Goal: Navigation & Orientation: Find specific page/section

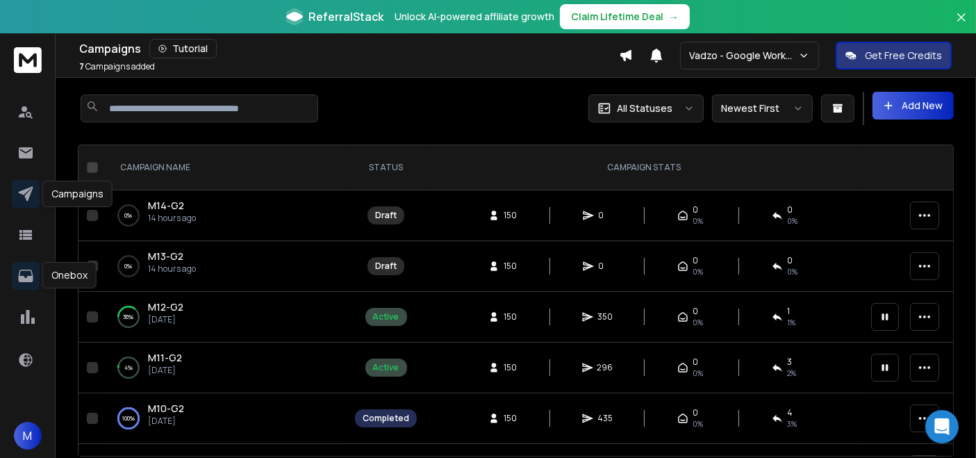
click at [19, 267] on icon at bounding box center [25, 275] width 17 height 17
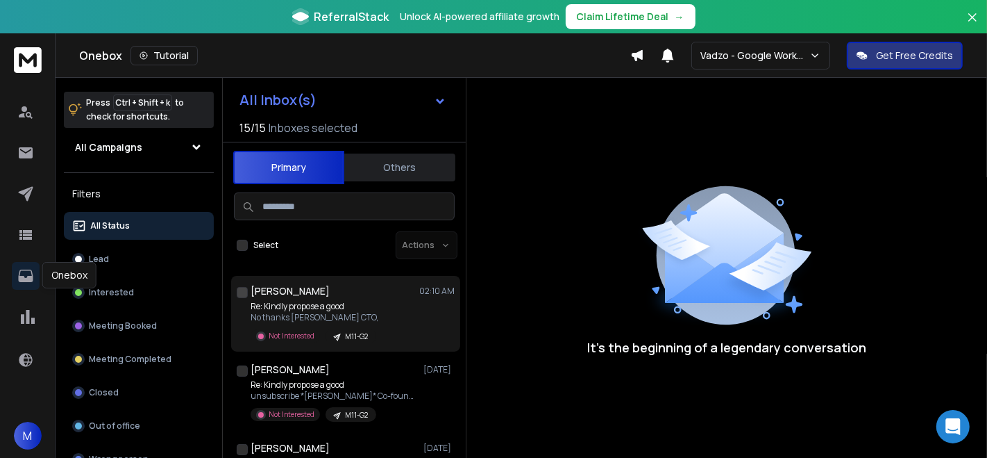
drag, startPoint x: 361, startPoint y: 299, endPoint x: 374, endPoint y: 310, distance: 17.7
click at [361, 299] on div "Shawn Bissell 02:10 AM Re: Kindly propose a good No thanks Shawn Bissell CTO, N…" at bounding box center [353, 313] width 204 height 59
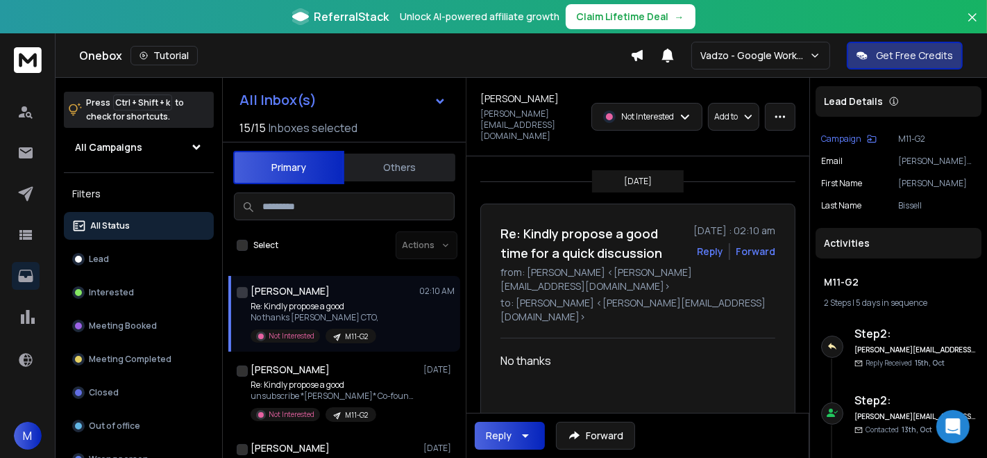
drag, startPoint x: 596, startPoint y: 267, endPoint x: 682, endPoint y: 272, distance: 86.3
click at [682, 272] on p "from: Shawn Bissell <shawn@cloud.army>" at bounding box center [638, 279] width 275 height 28
copy p "shawn@cloud.army"
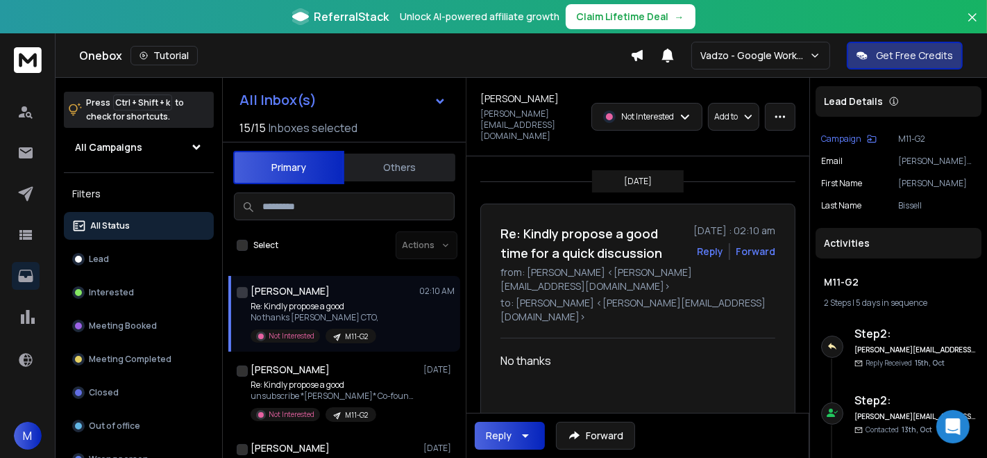
click at [17, 258] on div at bounding box center [28, 234] width 32 height 289
click at [29, 285] on link at bounding box center [26, 276] width 28 height 28
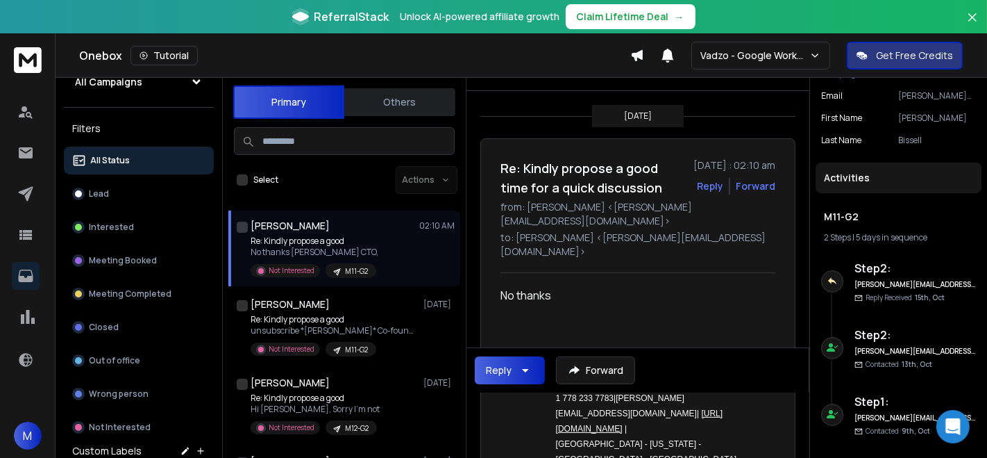
click at [309, 229] on h1 "[PERSON_NAME]" at bounding box center [290, 226] width 79 height 14
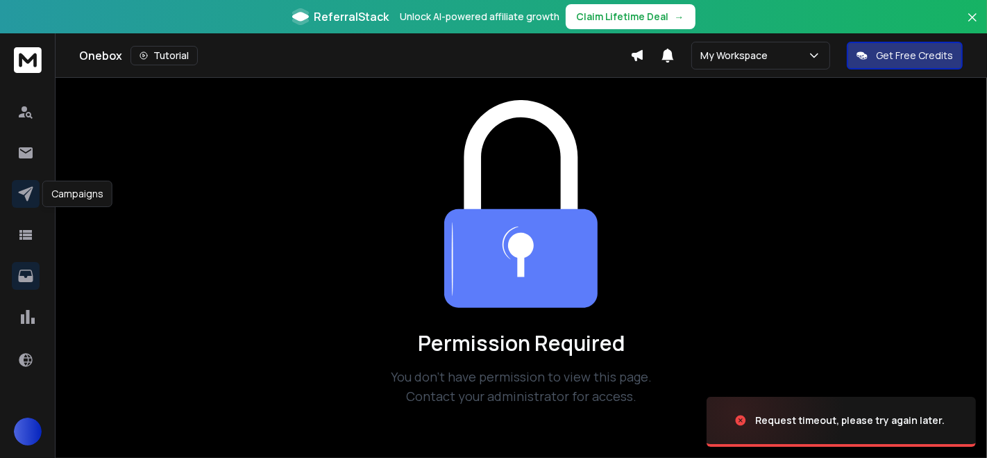
click at [32, 203] on link at bounding box center [26, 194] width 28 height 28
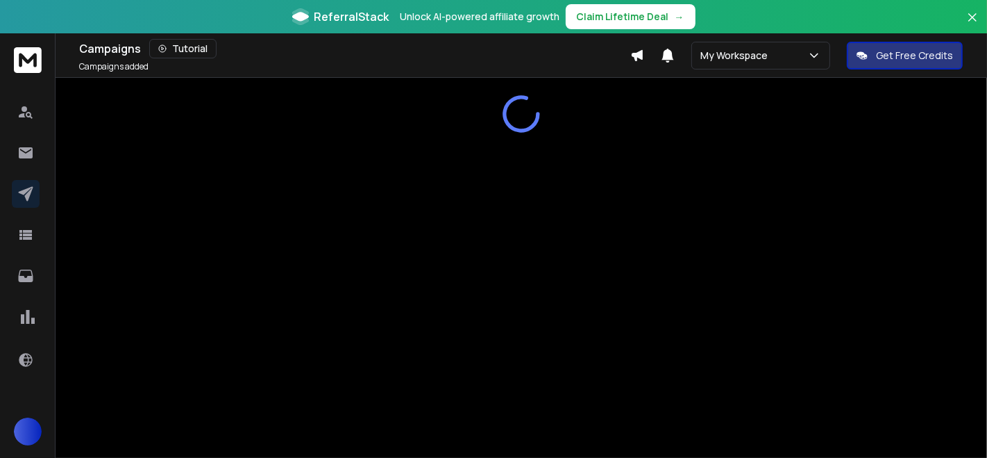
click at [976, 16] on icon "Close banner" at bounding box center [973, 17] width 12 height 12
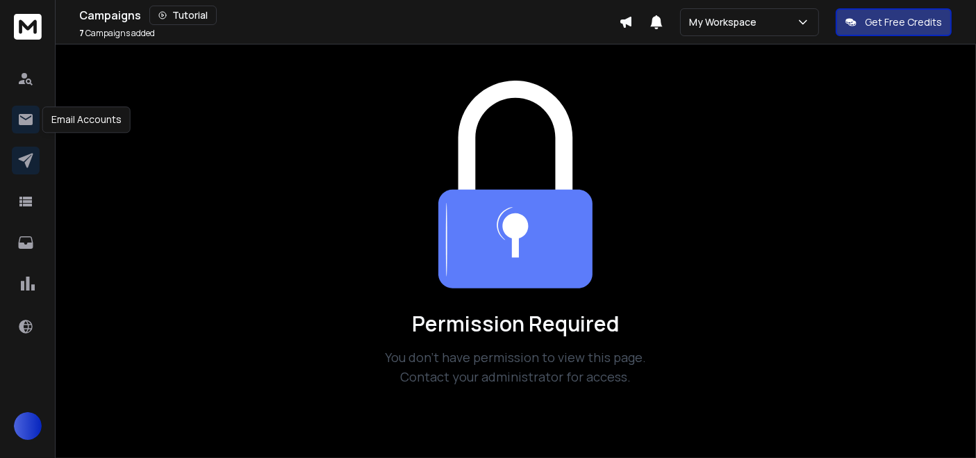
click at [22, 120] on icon at bounding box center [26, 119] width 14 height 11
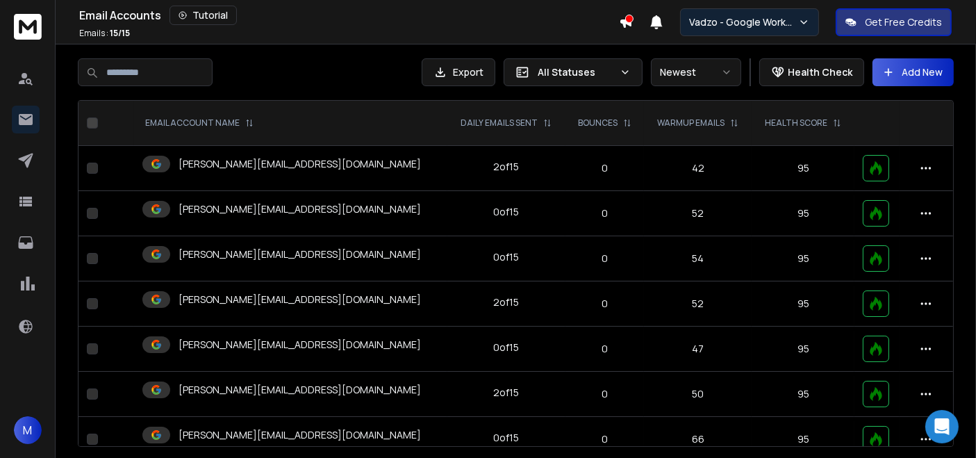
click at [797, 24] on p "Vadzo - Google Workspace" at bounding box center [743, 22] width 109 height 14
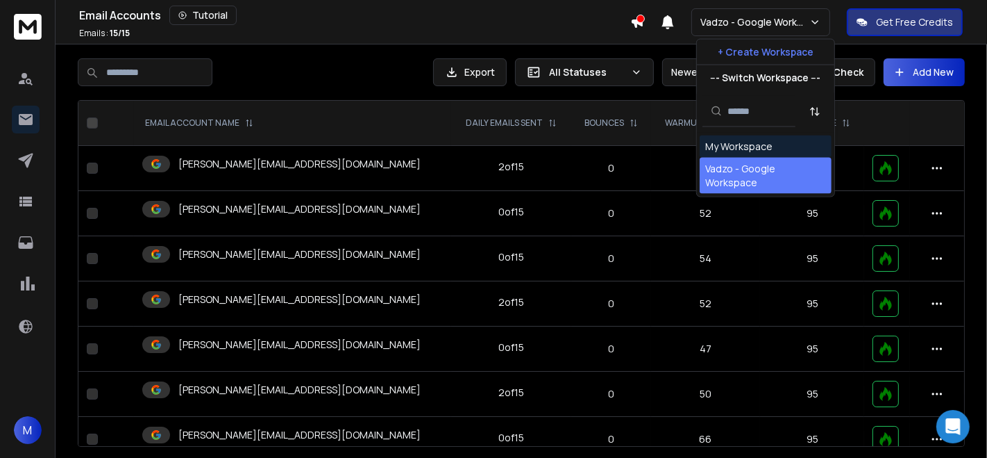
click at [649, 29] on div "Vadzo - Google Workspace Get Free Credits" at bounding box center [797, 22] width 333 height 28
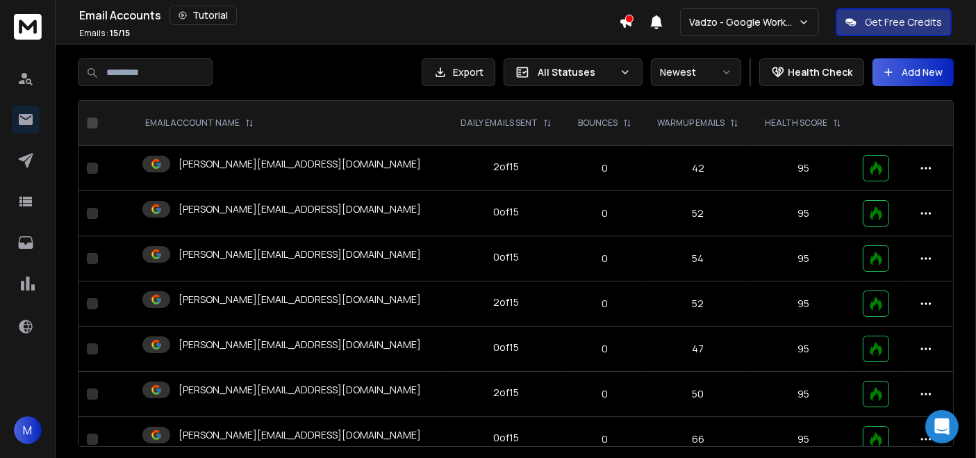
click at [640, 23] on div "Vadzo - Google Workspace Get Free Credits" at bounding box center [785, 22] width 333 height 28
click at [631, 22] on icon at bounding box center [625, 22] width 11 height 11
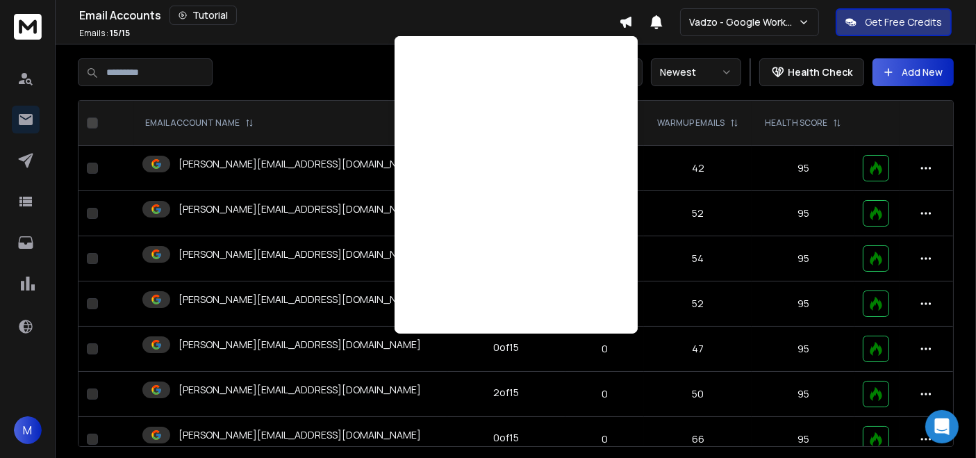
click at [433, 16] on div "Email Accounts Tutorial" at bounding box center [349, 15] width 540 height 19
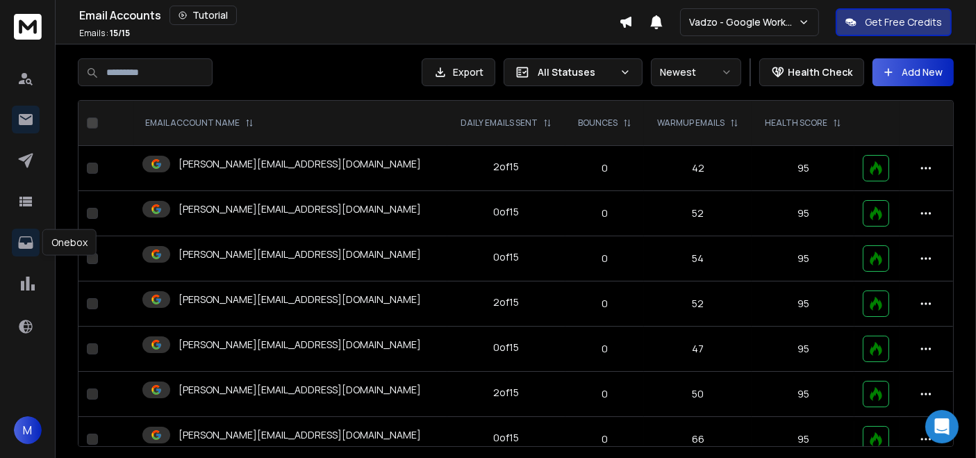
drag, startPoint x: 31, startPoint y: 233, endPoint x: 31, endPoint y: 244, distance: 11.8
click at [31, 233] on link at bounding box center [26, 242] width 28 height 28
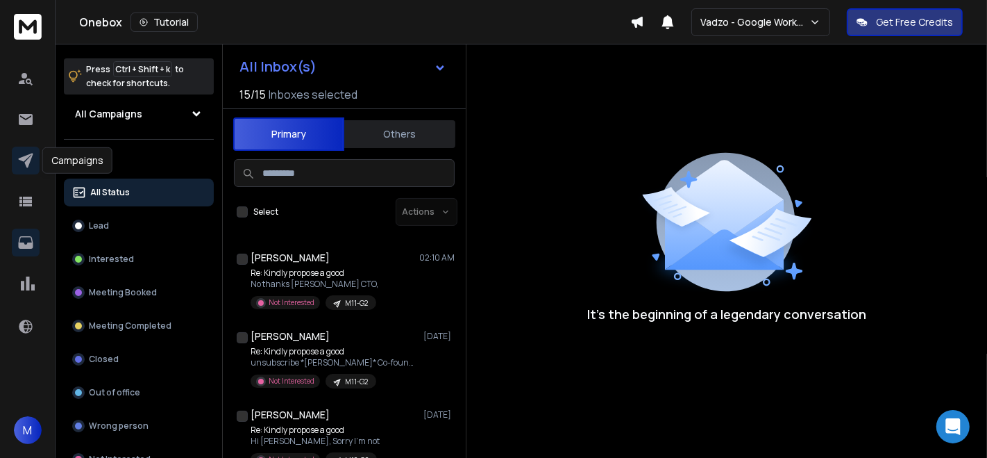
drag, startPoint x: 24, startPoint y: 162, endPoint x: 60, endPoint y: 213, distance: 62.8
click at [24, 162] on icon at bounding box center [25, 160] width 15 height 15
